Goal: Task Accomplishment & Management: Manage account settings

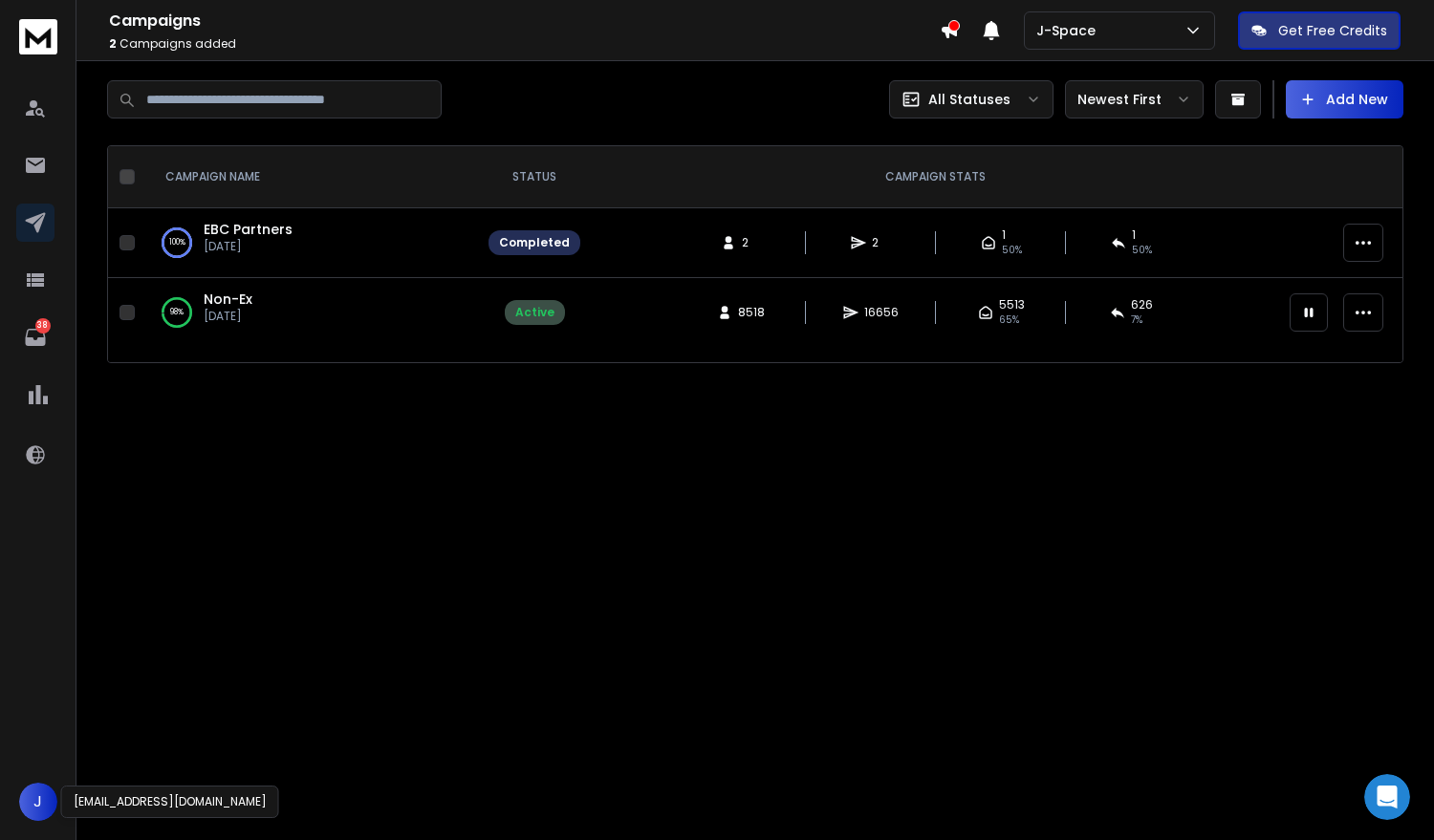
click at [36, 812] on span "J" at bounding box center [38, 801] width 39 height 39
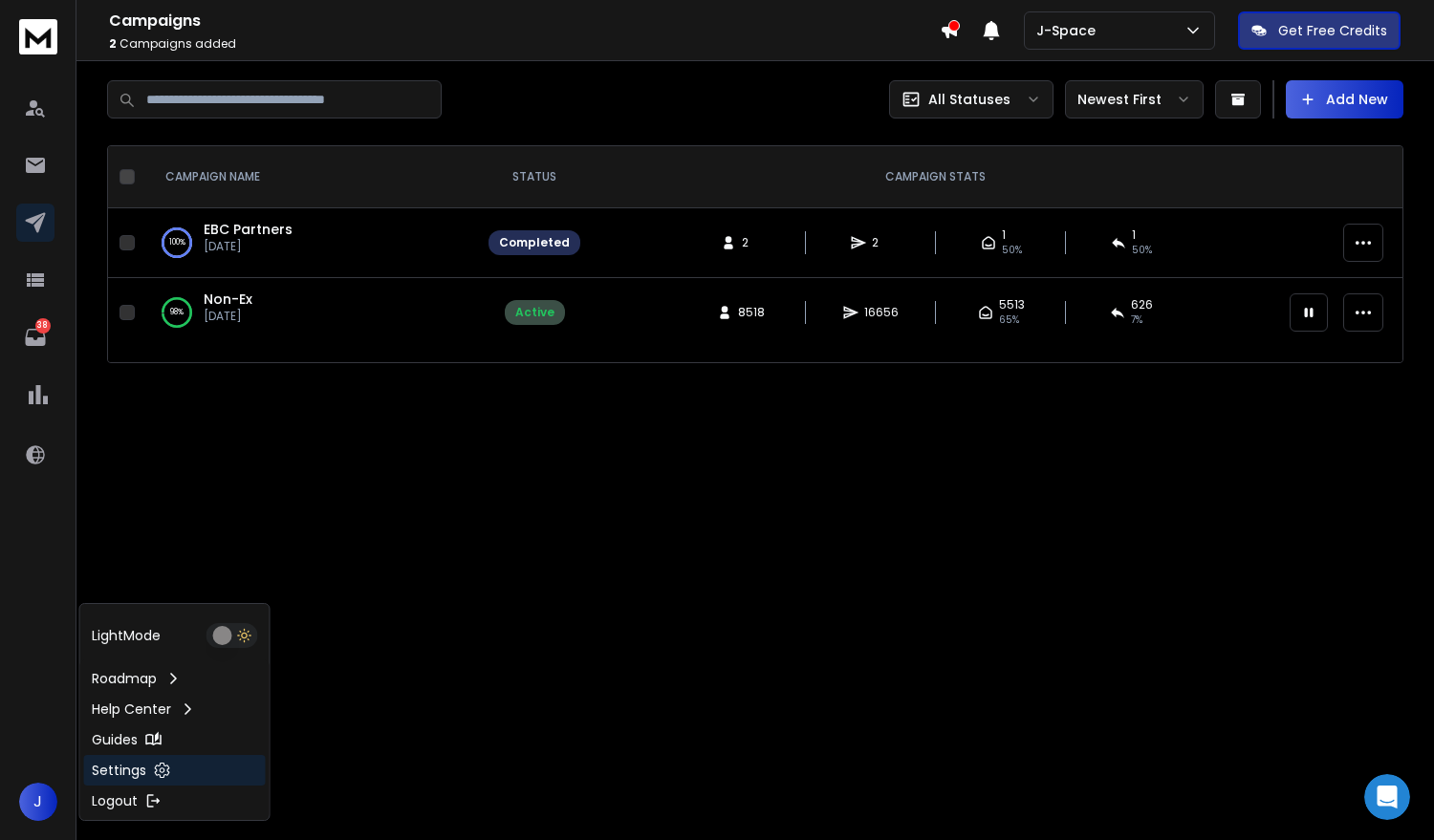
click at [127, 764] on p "Settings" at bounding box center [119, 770] width 54 height 19
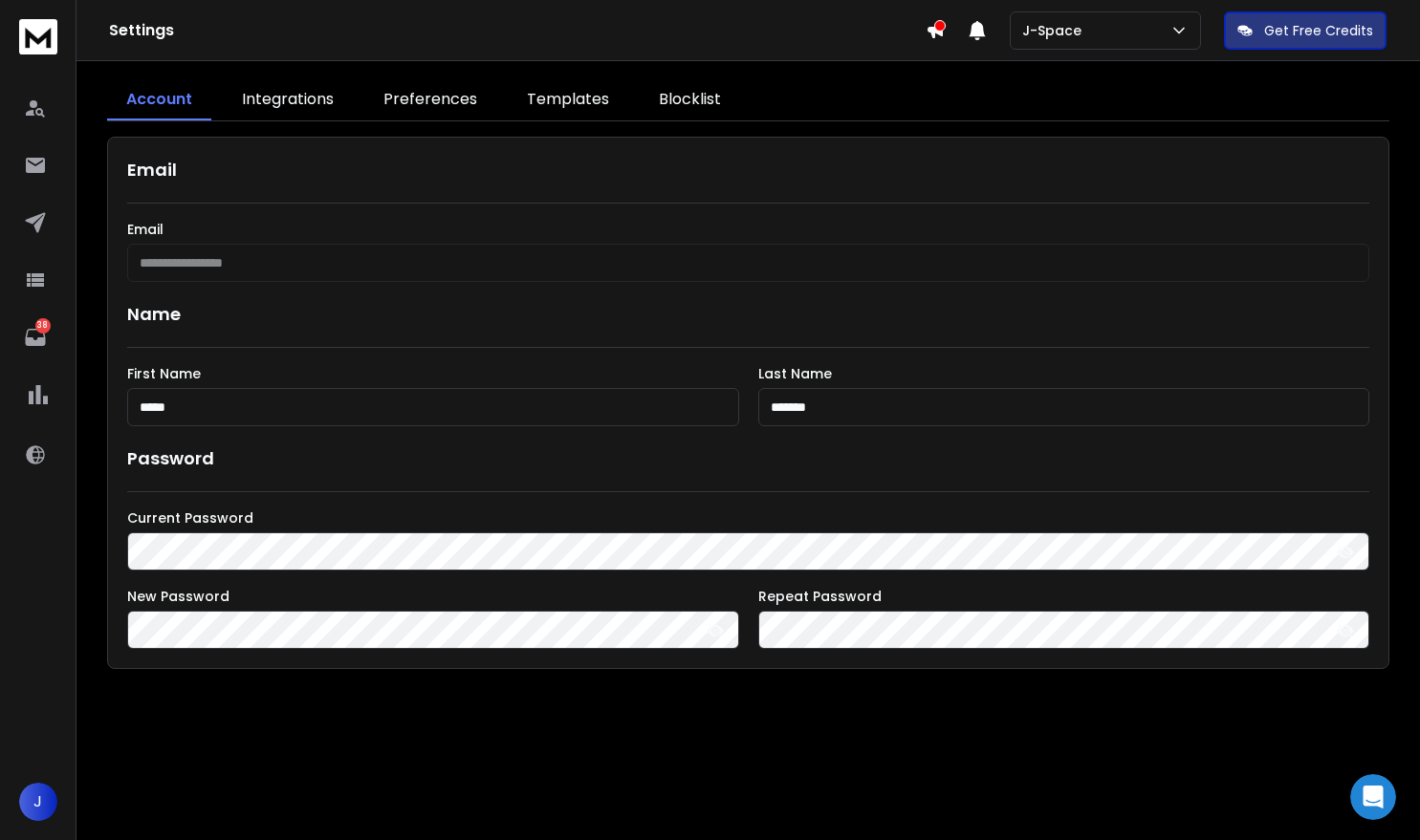
click at [292, 92] on link "Integrations" at bounding box center [287, 100] width 130 height 41
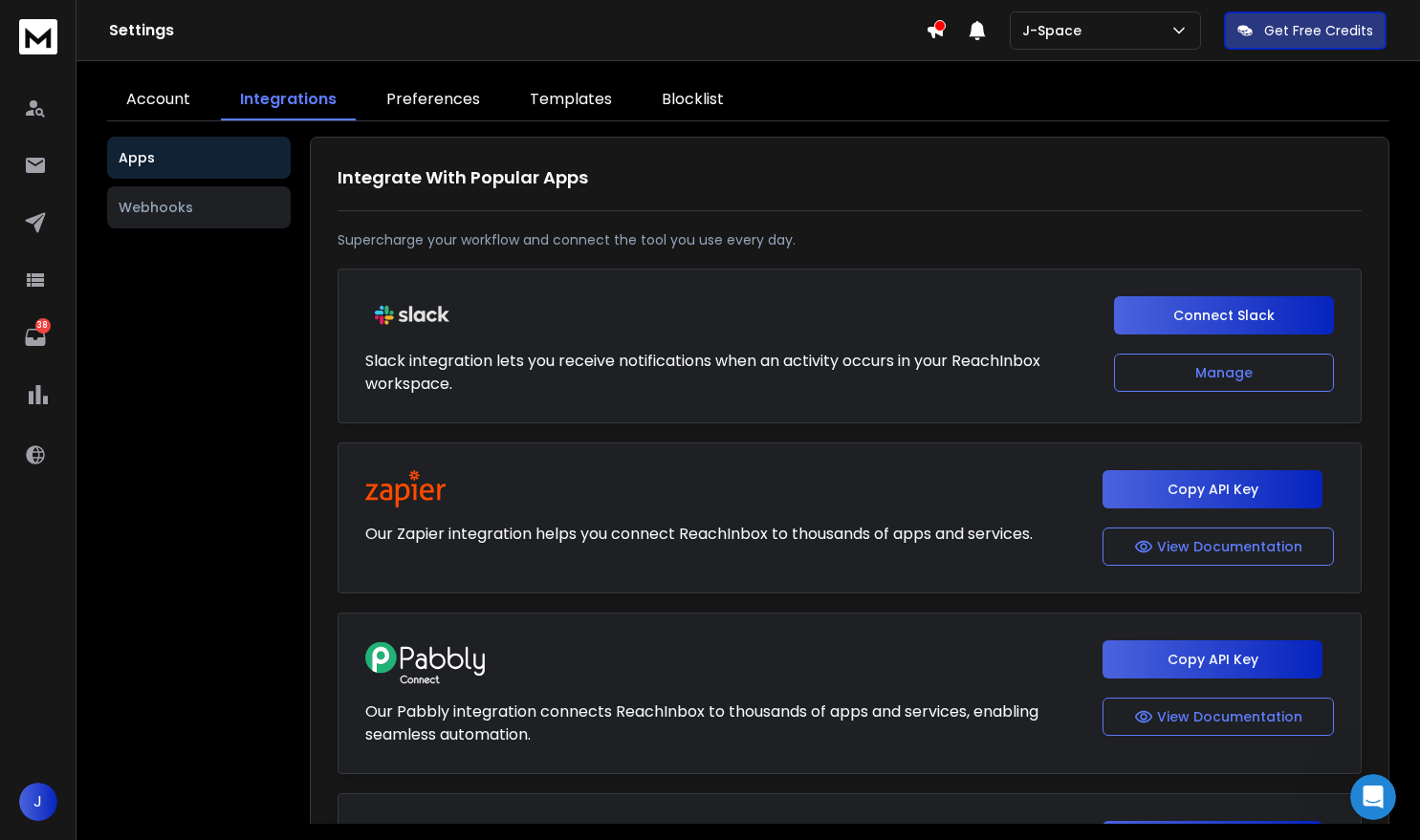
click at [248, 196] on button "Webhooks" at bounding box center [198, 207] width 183 height 43
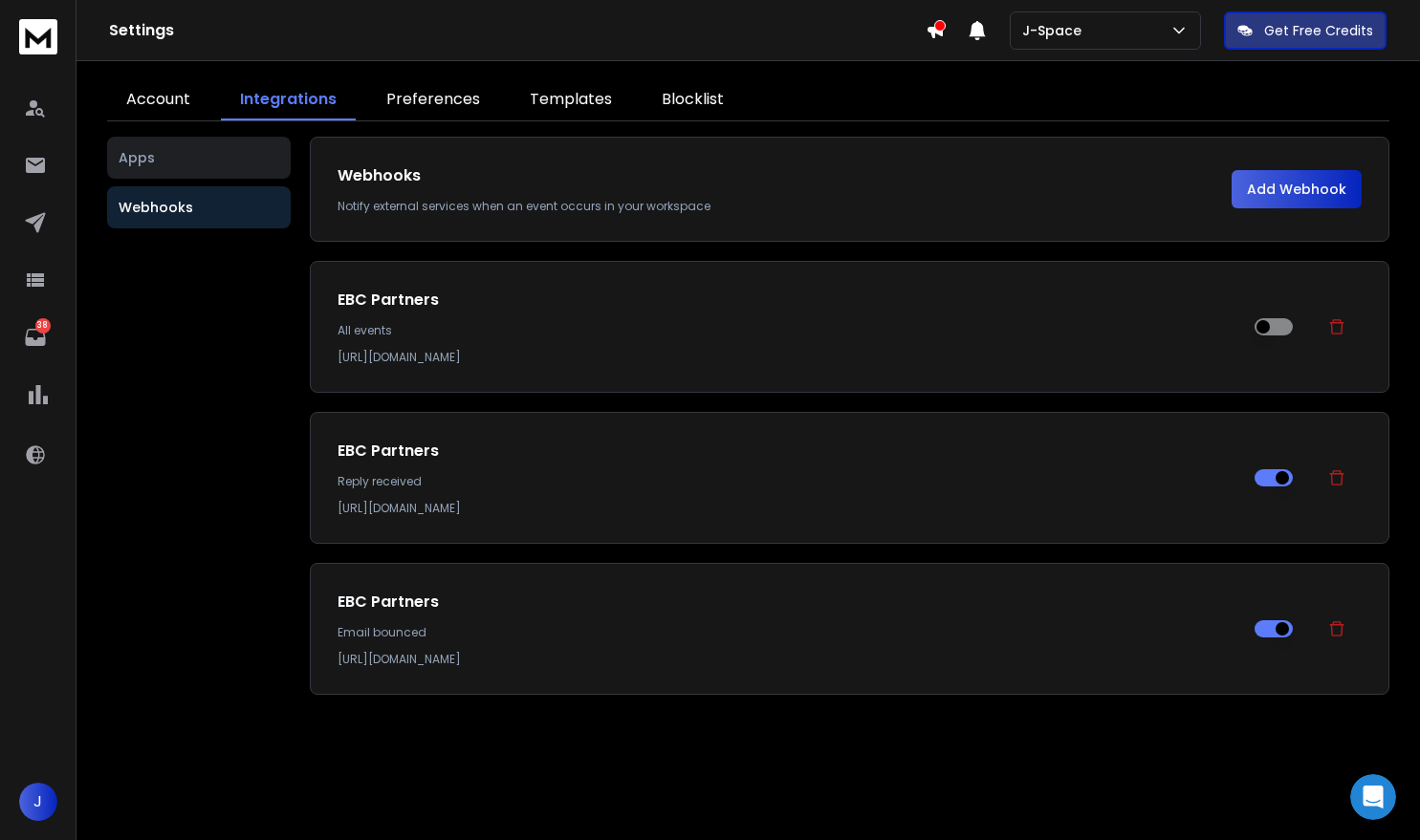
click at [1280, 326] on button "button" at bounding box center [1273, 327] width 39 height 17
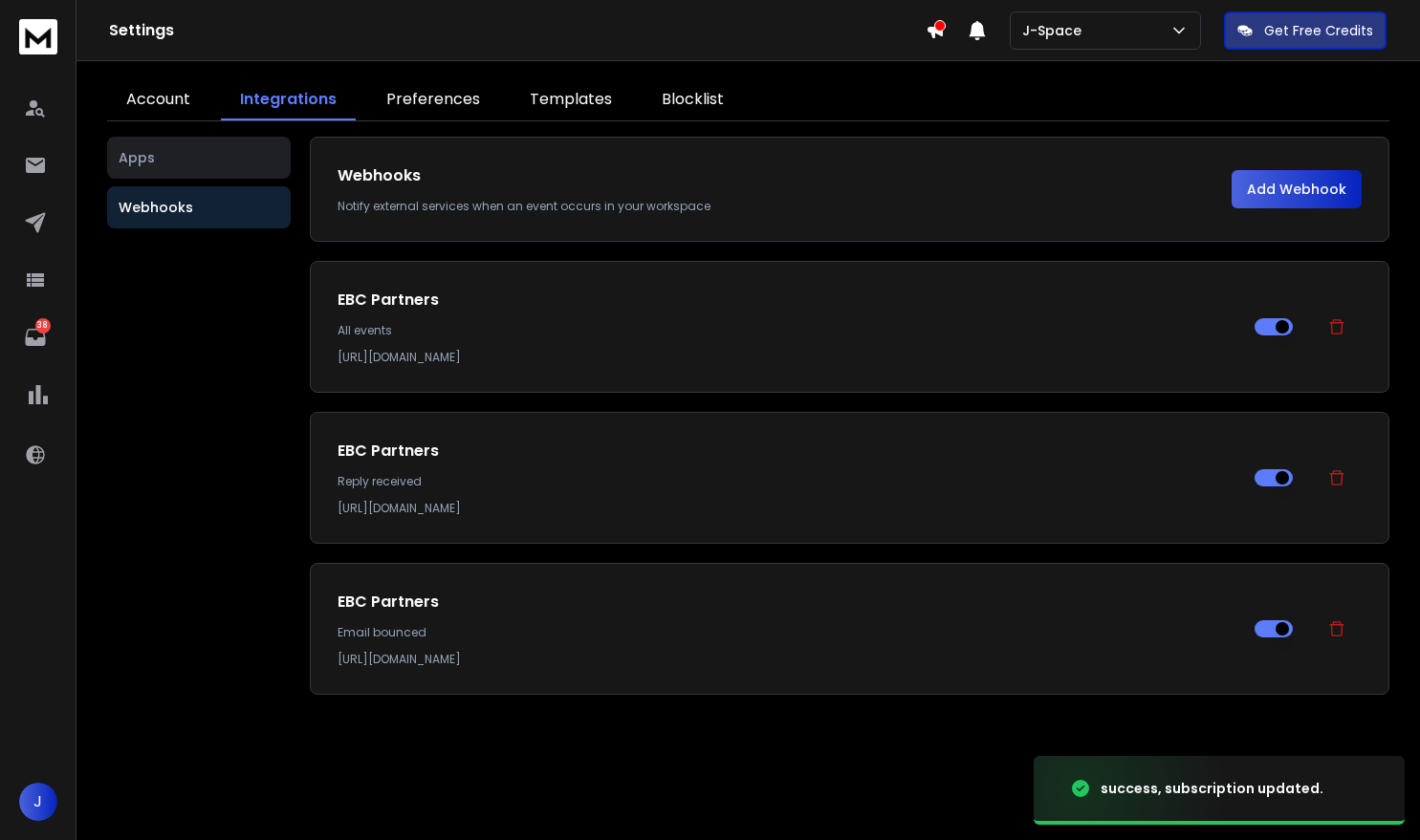
click at [1265, 472] on button "button" at bounding box center [1273, 477] width 39 height 17
click at [1263, 626] on button "button" at bounding box center [1273, 628] width 39 height 17
click at [592, 309] on h1 "EBC Partners" at bounding box center [788, 300] width 901 height 23
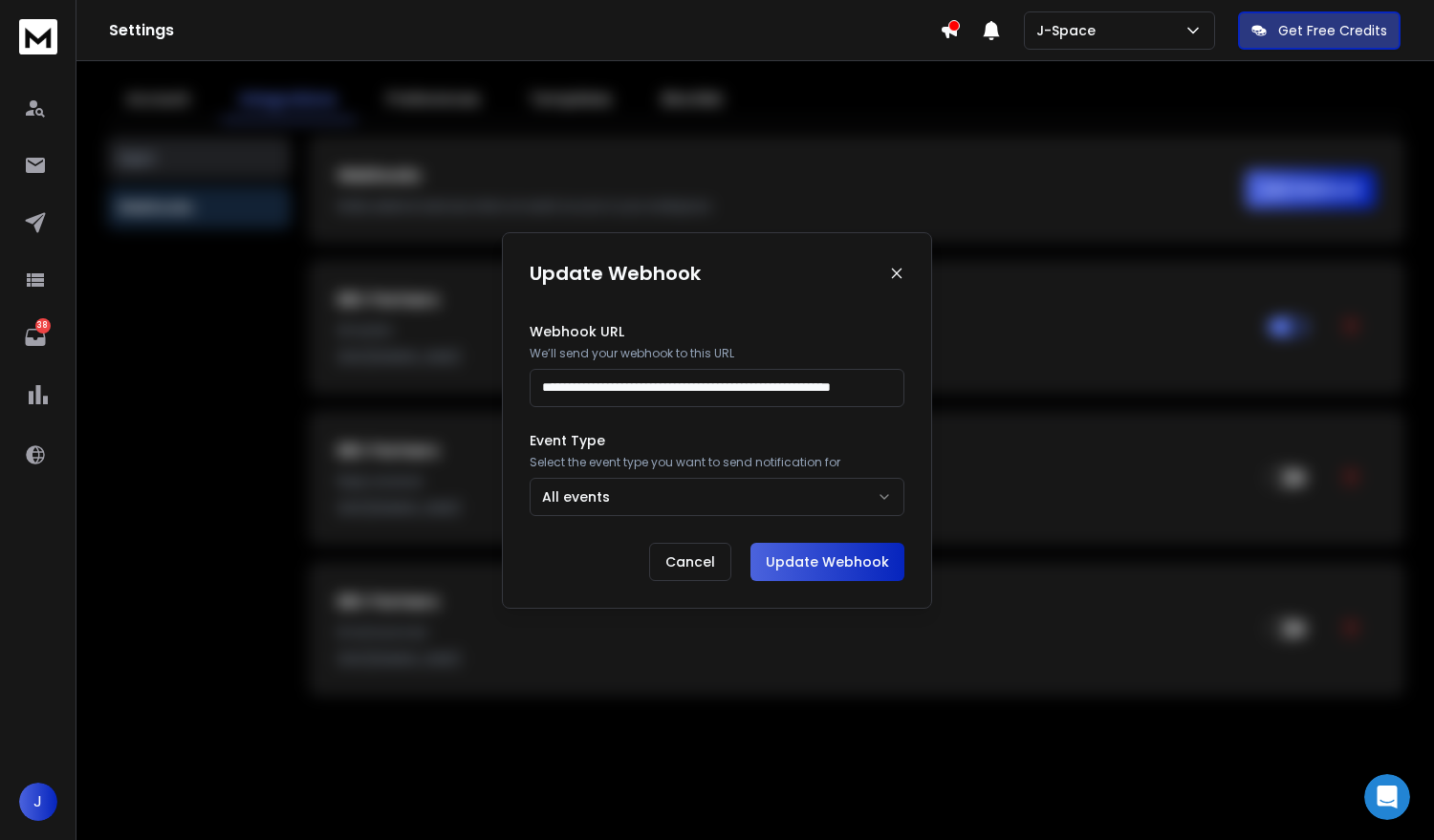
click at [793, 561] on button "Update Webhook" at bounding box center [827, 562] width 154 height 39
